Goal: Task Accomplishment & Management: Use online tool/utility

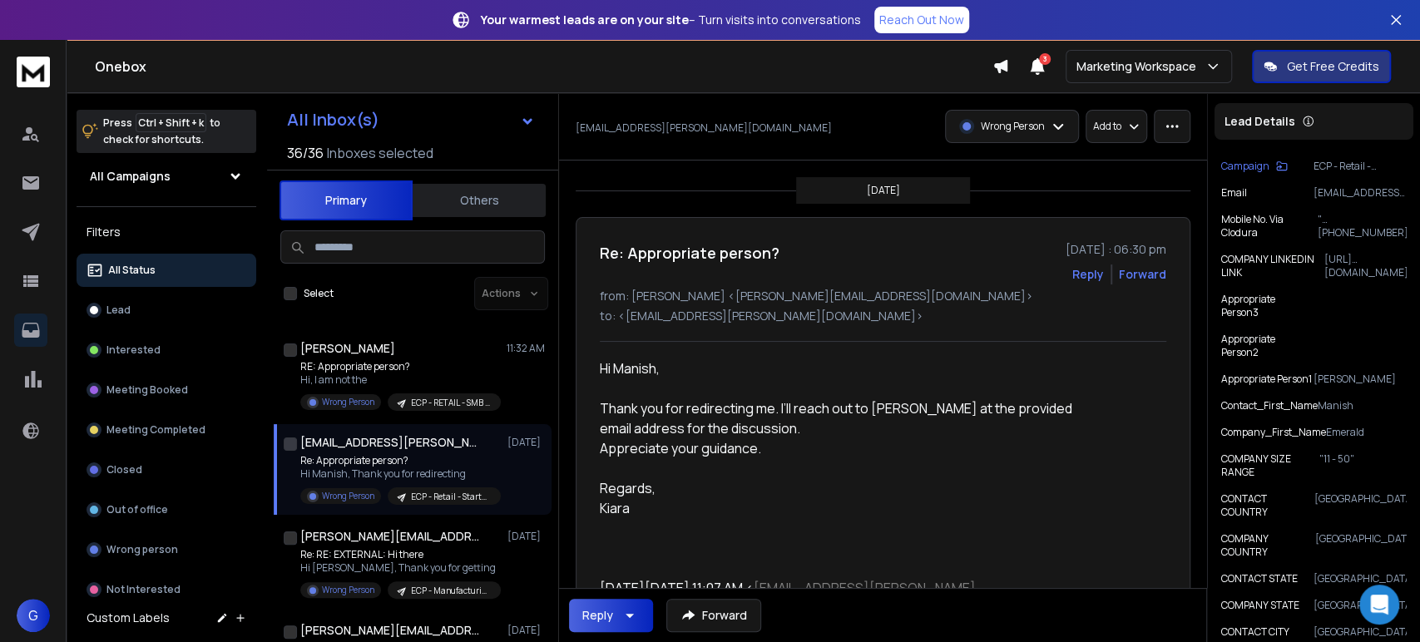
scroll to position [106, 0]
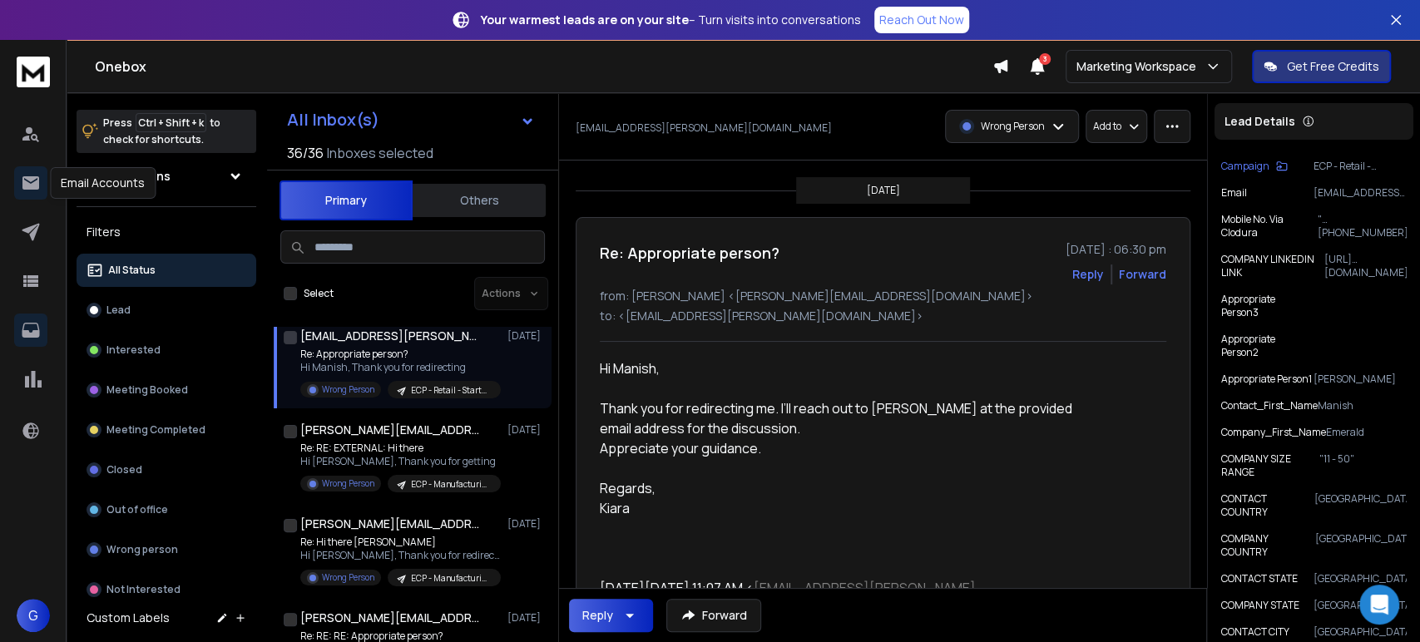
click at [29, 187] on icon at bounding box center [30, 182] width 17 height 13
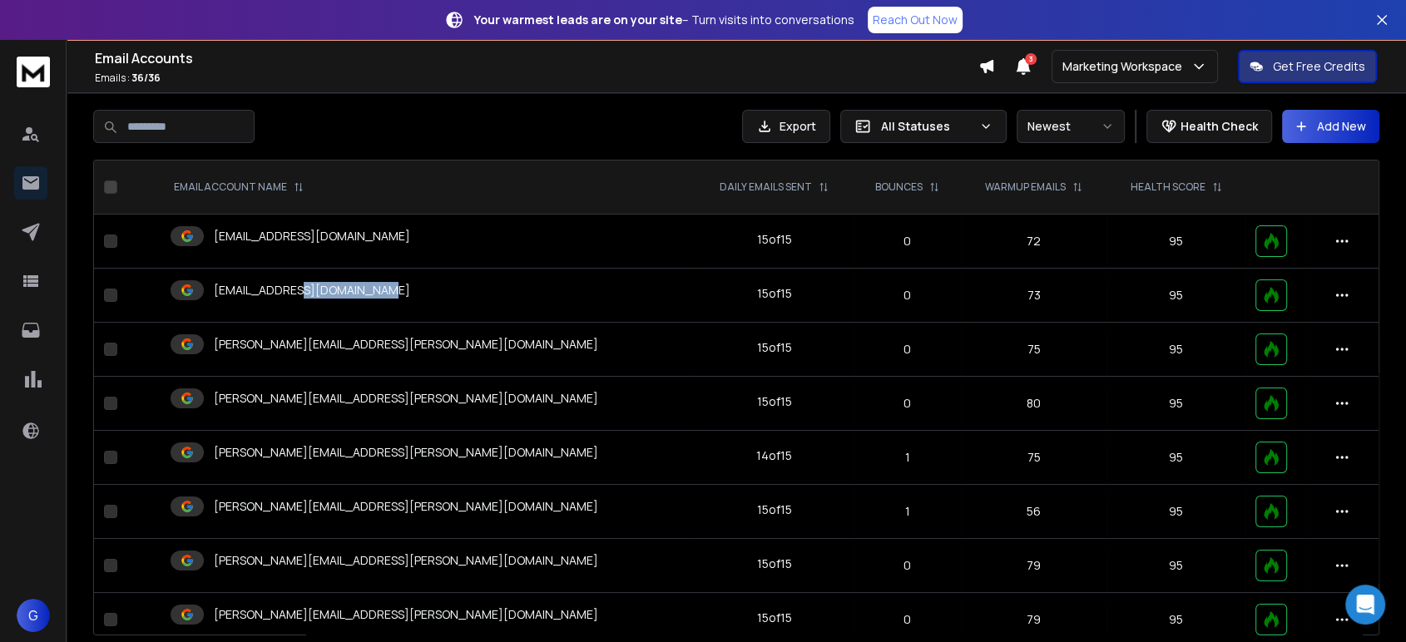
drag, startPoint x: 287, startPoint y: 287, endPoint x: 361, endPoint y: 295, distance: 74.5
click at [361, 295] on p "kiara.shetty@7edgeline.com" at bounding box center [312, 290] width 196 height 17
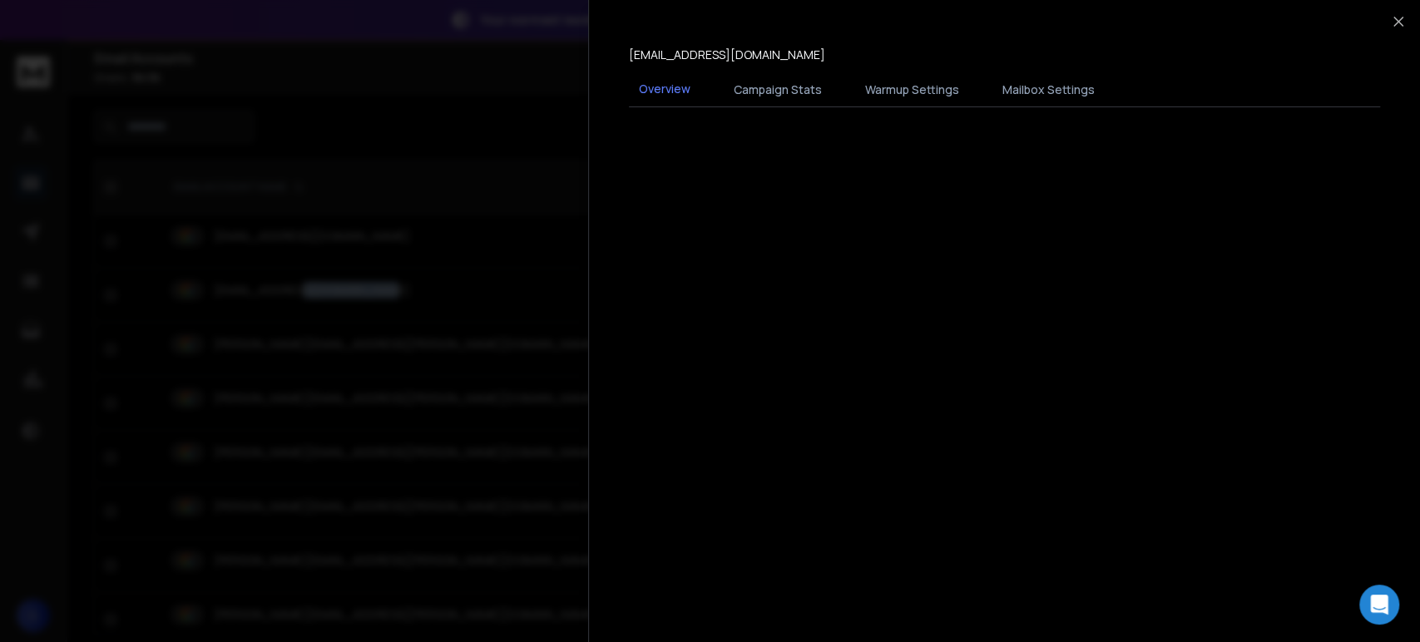
copy p "7edgeline.com"
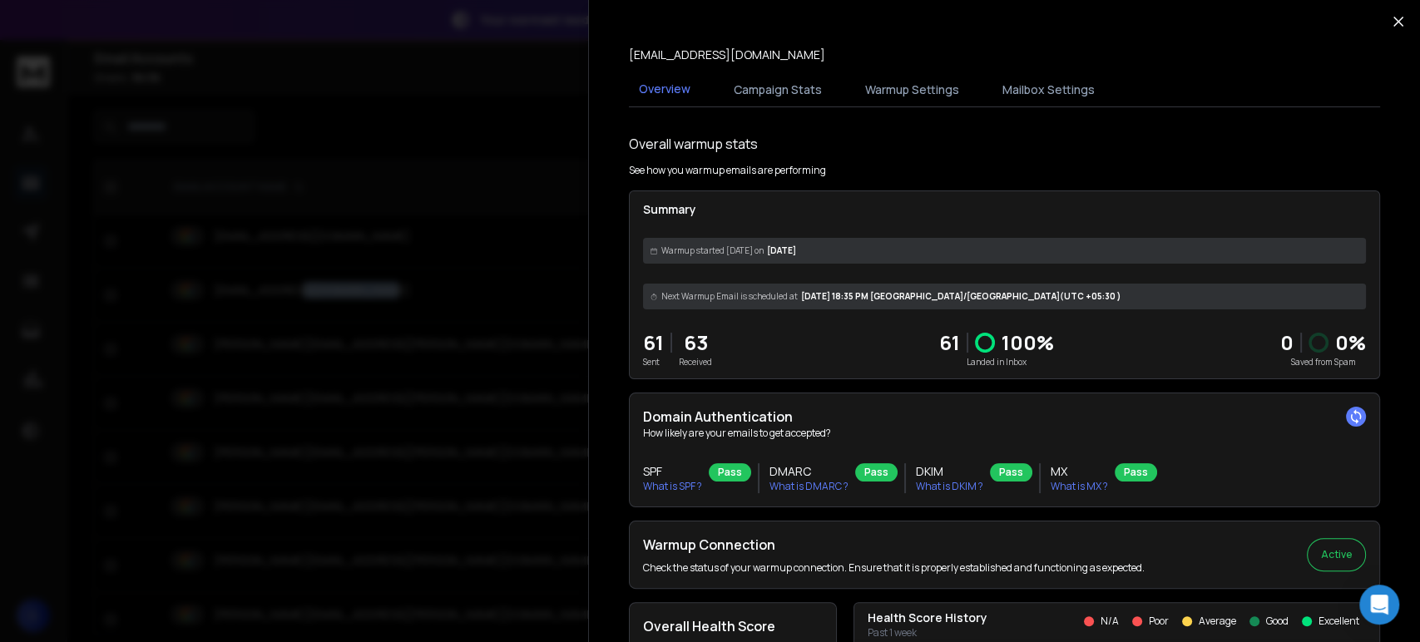
click at [1395, 18] on icon "button" at bounding box center [1398, 21] width 17 height 17
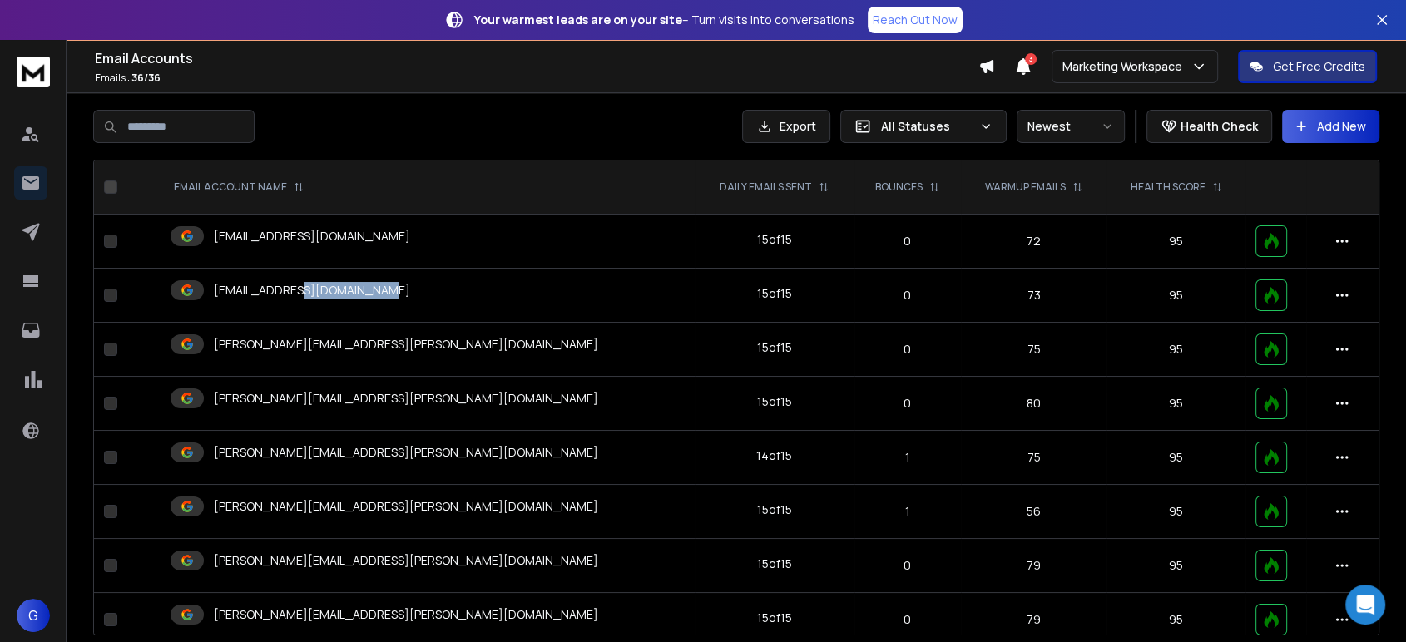
copy p "7edgeline.com"
click at [33, 307] on div at bounding box center [33, 280] width 38 height 346
click at [33, 314] on link at bounding box center [30, 330] width 33 height 33
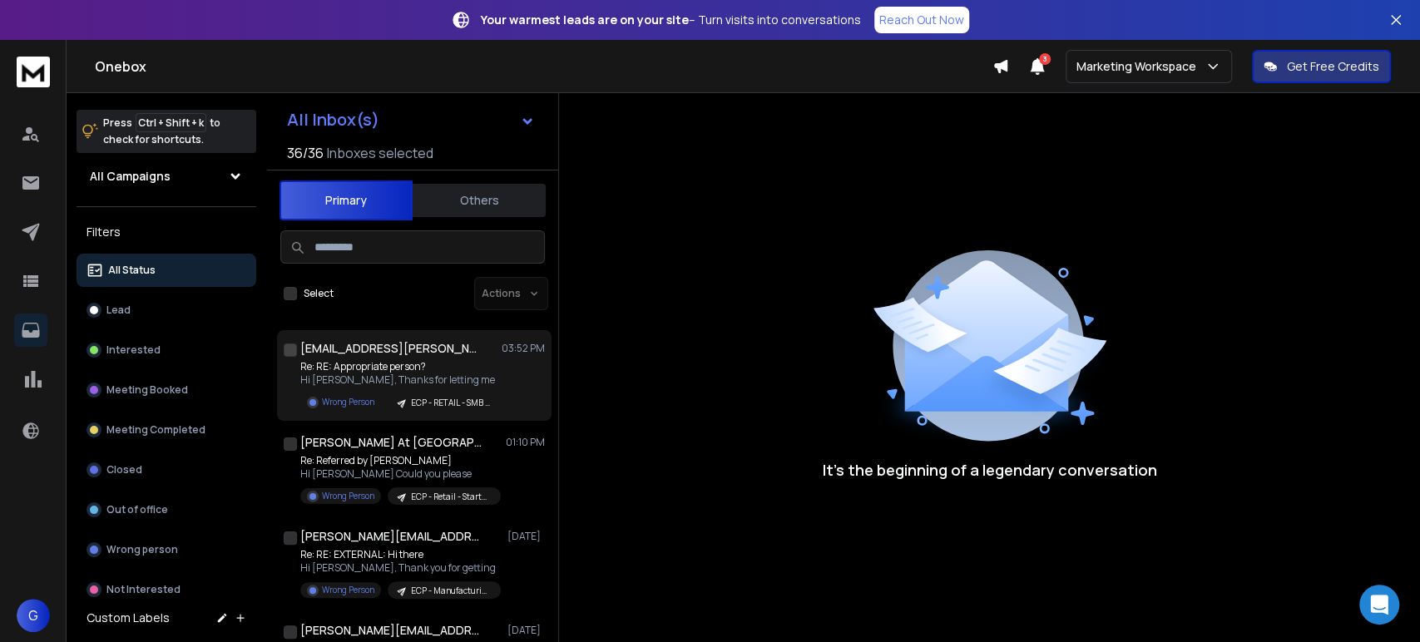
click at [472, 354] on div "Naman.Singhal@cpwi.in 03:52 PM" at bounding box center [422, 348] width 245 height 17
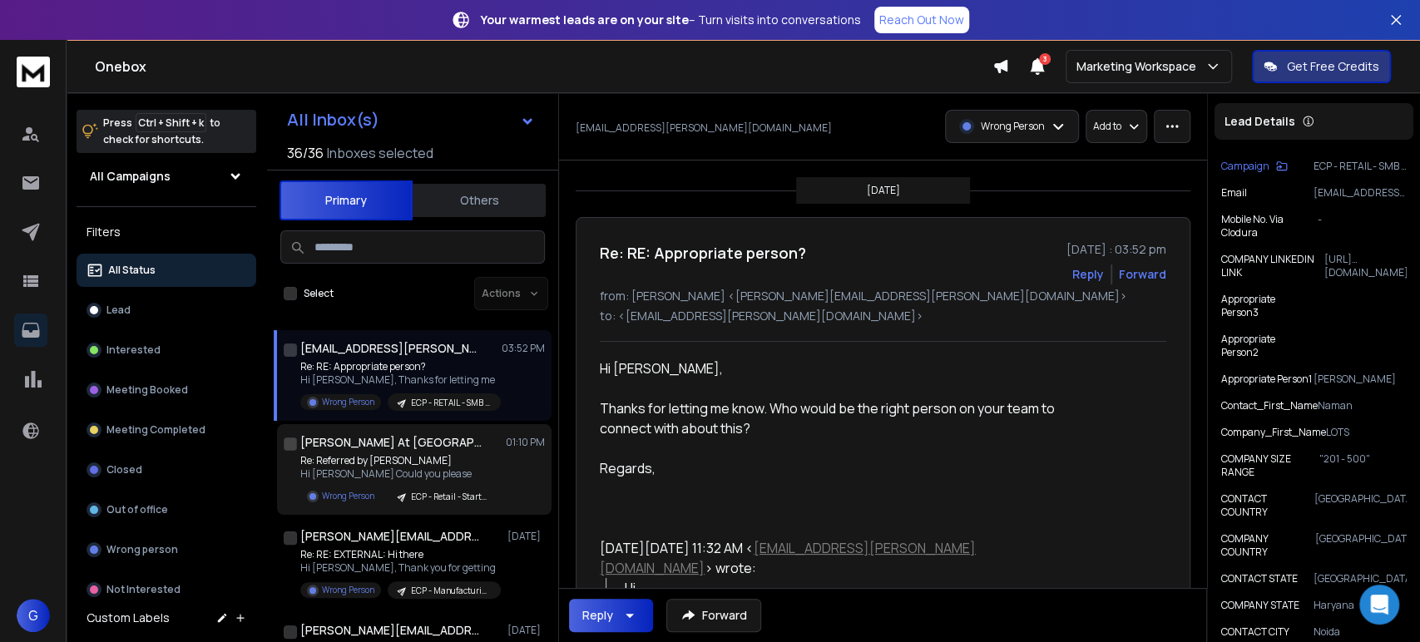
click at [483, 444] on div "Anupam At Zymo 01:10 PM" at bounding box center [422, 442] width 245 height 17
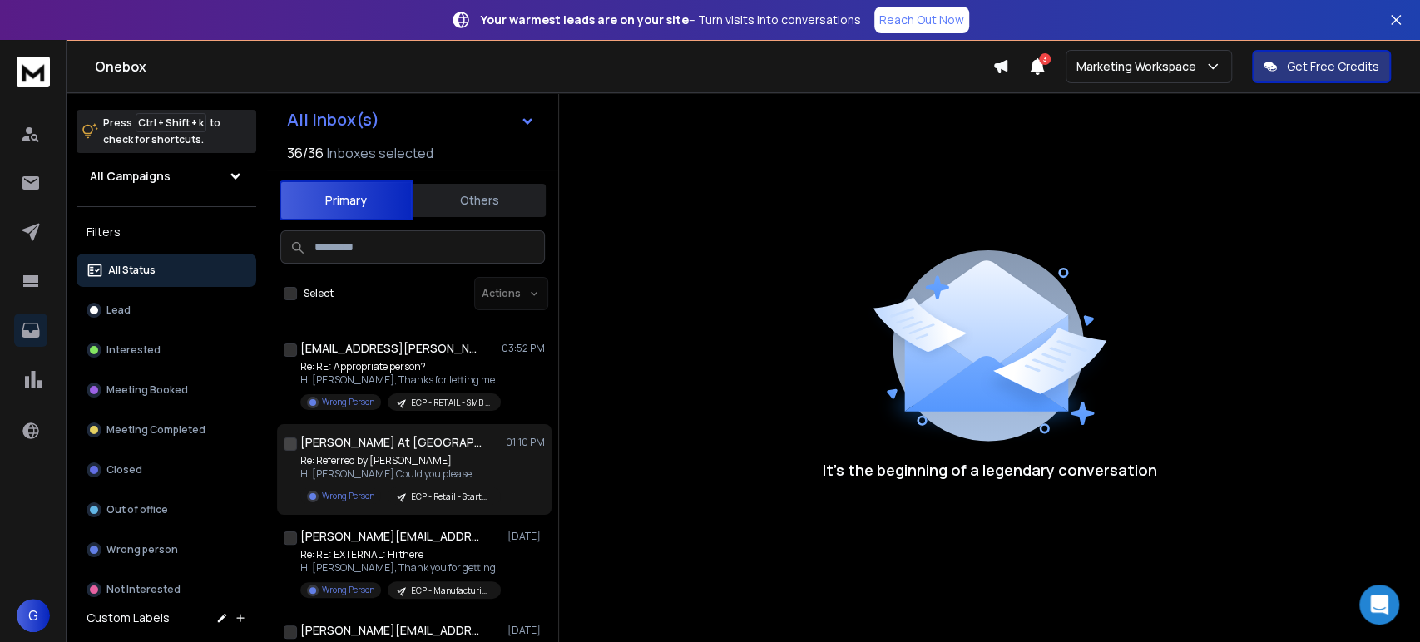
click at [475, 449] on div "Anupam At Zymo 01:10 PM" at bounding box center [422, 442] width 245 height 17
